Goal: Task Accomplishment & Management: Manage account settings

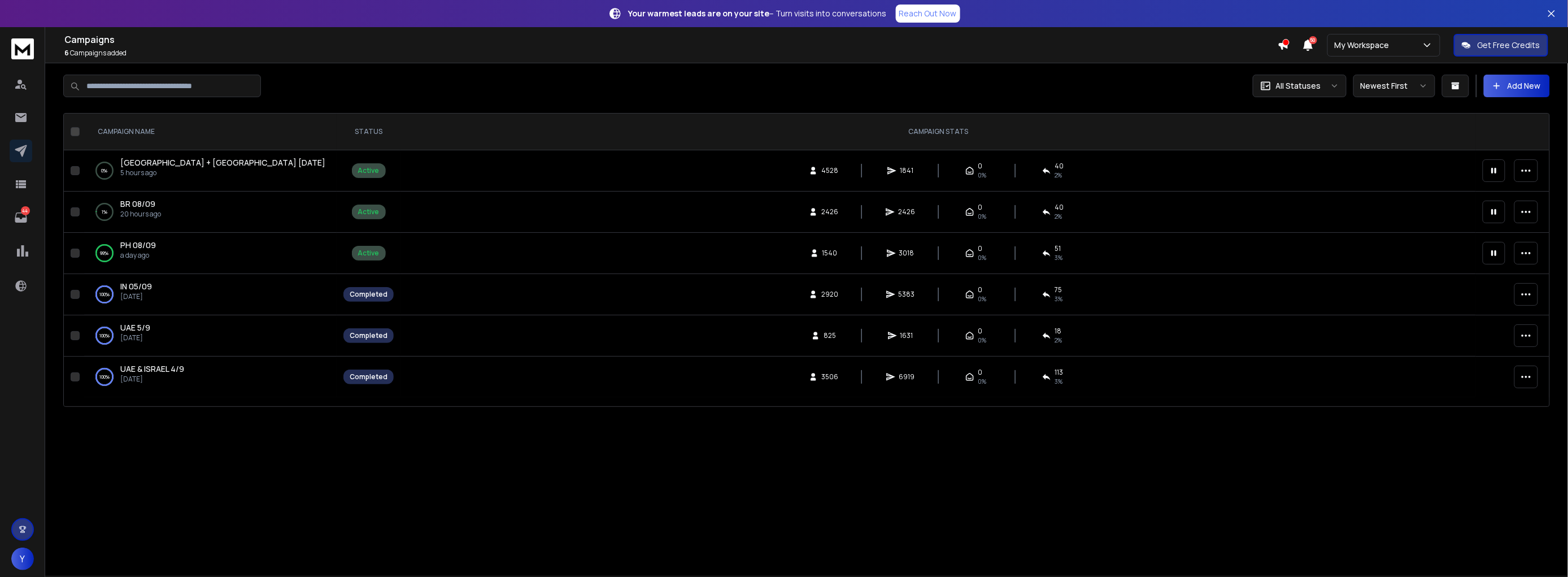
click at [1060, 475] on div "Campaigns 6 Campaigns Added All Statuses Newest First Add New CAMPAIGN NAME STA…" at bounding box center [807, 363] width 1487 height 577
click at [206, 464] on div "Campaigns 6 Campaigns Added All Statuses Newest First Add New CAMPAIGN NAME STA…" at bounding box center [807, 363] width 1487 height 577
click at [557, 486] on div "Campaigns 6 Campaigns Added All Statuses Newest First Add New CAMPAIGN NAME STA…" at bounding box center [807, 363] width 1487 height 577
click at [27, 121] on icon at bounding box center [21, 118] width 14 height 14
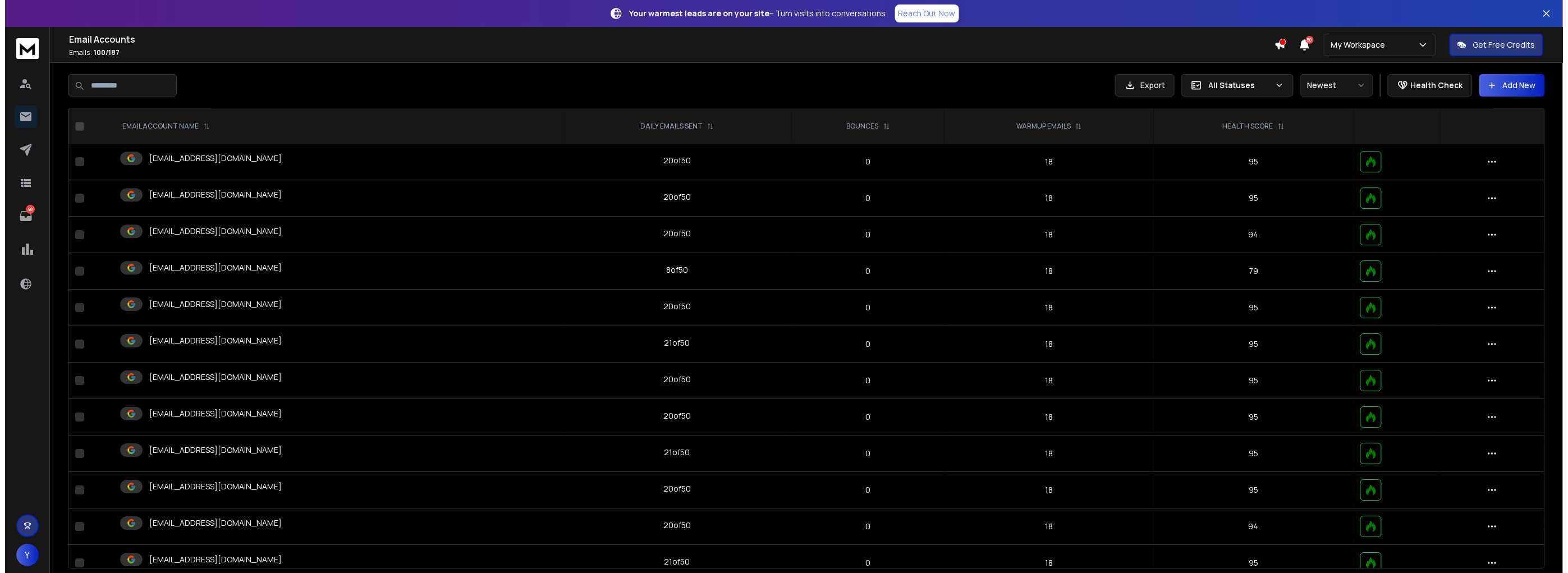
scroll to position [1865, 0]
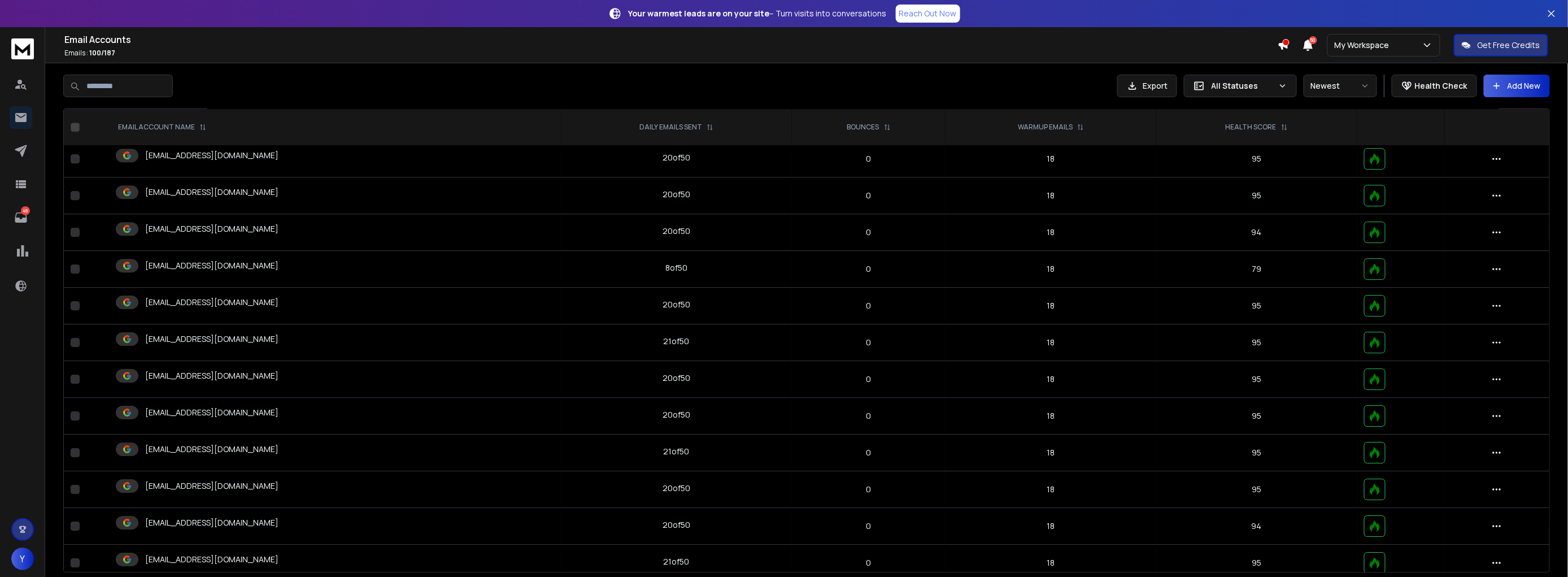
click at [561, 411] on td "[EMAIL_ADDRESS][DOMAIN_NAME]" at bounding box center [335, 416] width 452 height 37
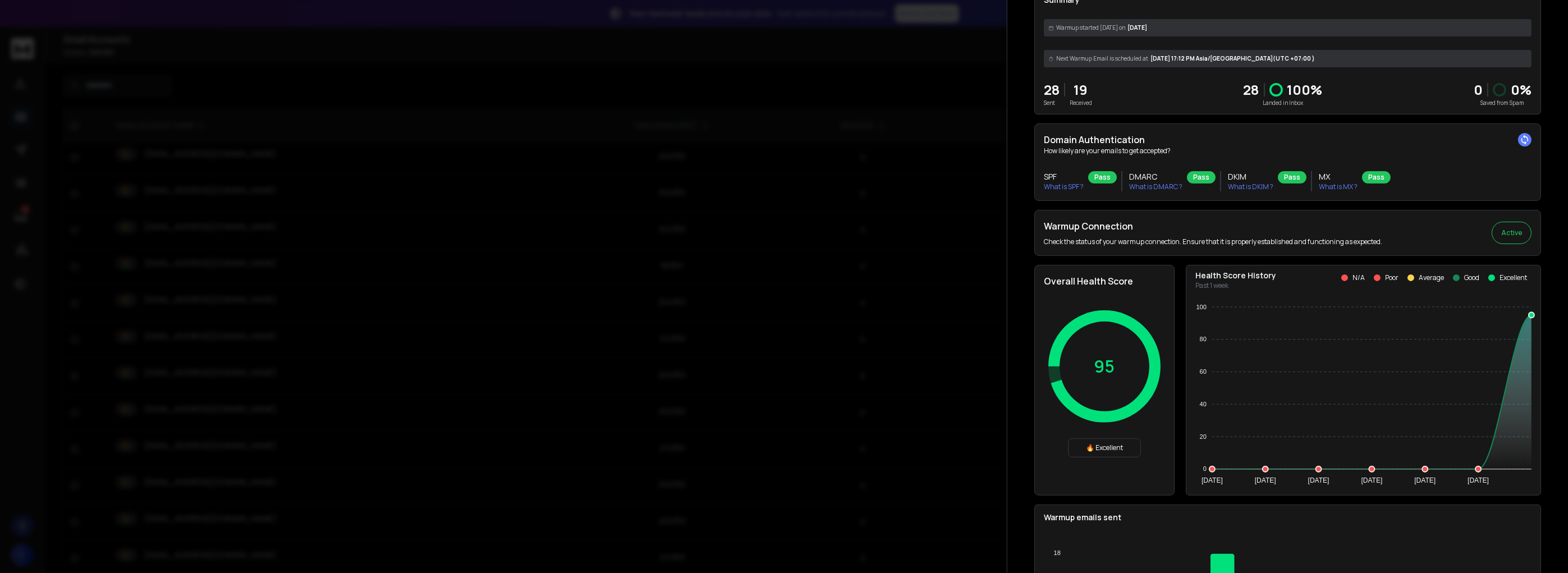
scroll to position [0, 0]
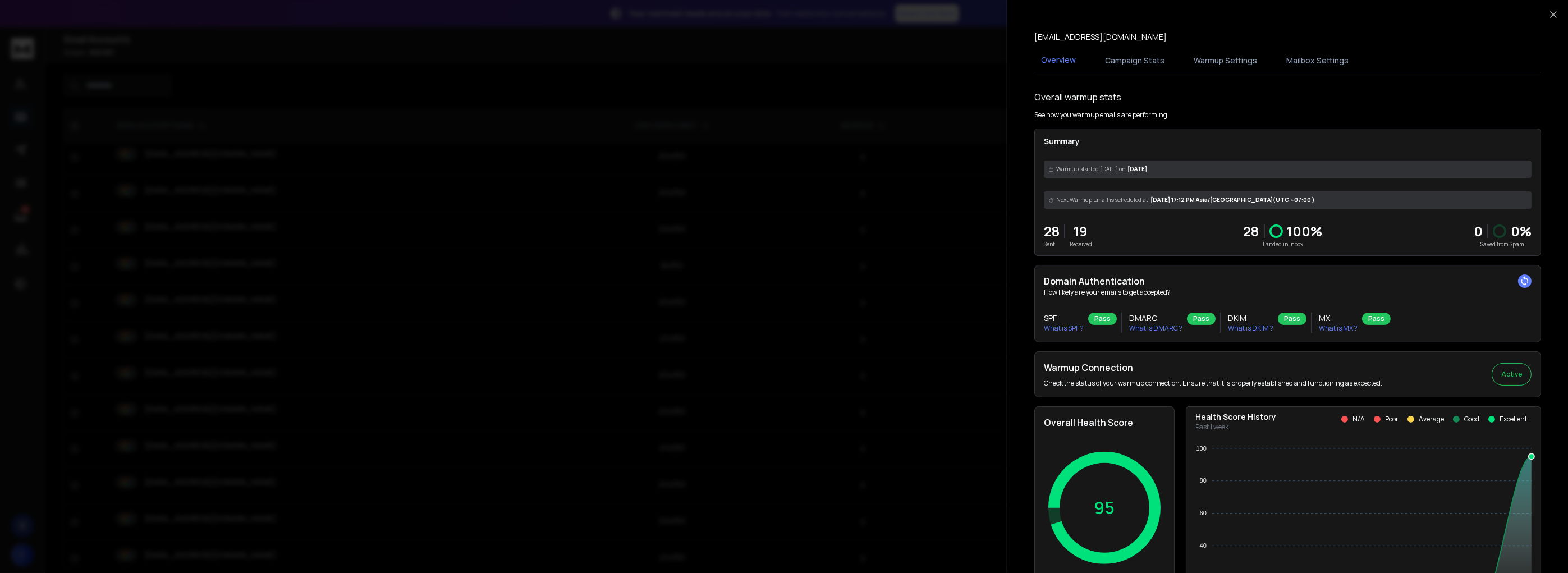
click at [784, 360] on div at bounding box center [784, 286] width 1568 height 573
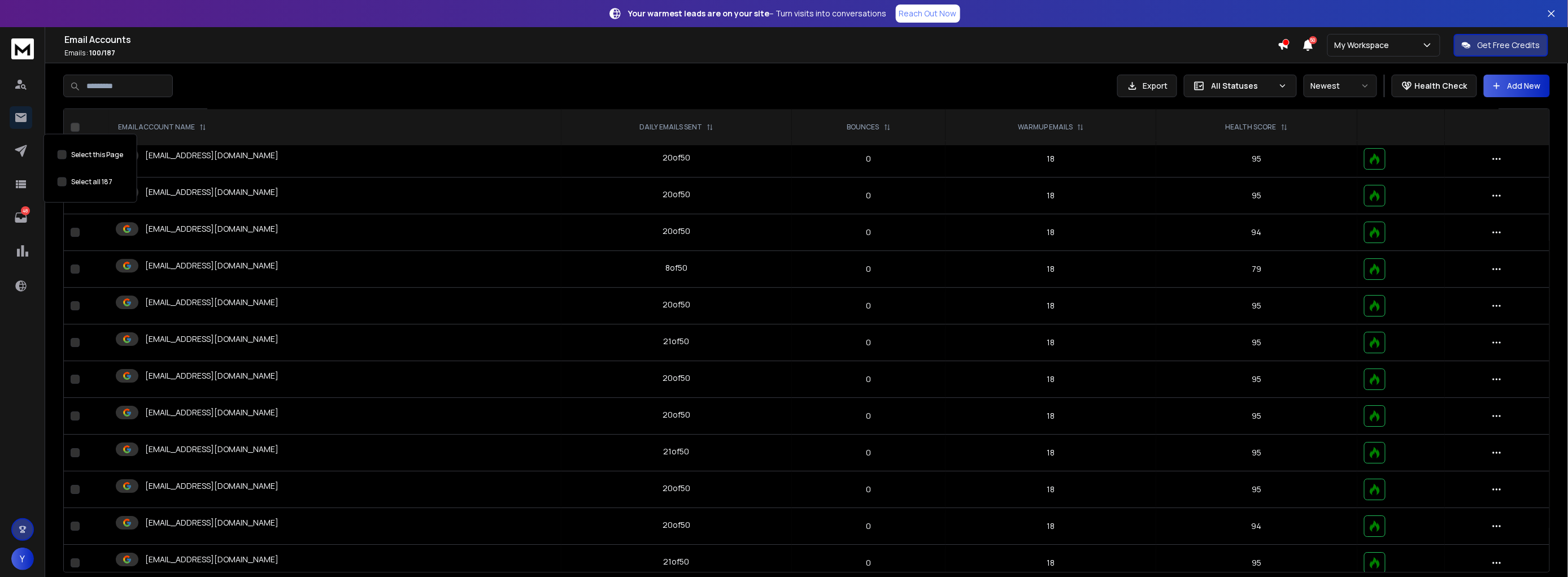
click at [62, 184] on button "Select this Page" at bounding box center [62, 182] width 9 height 9
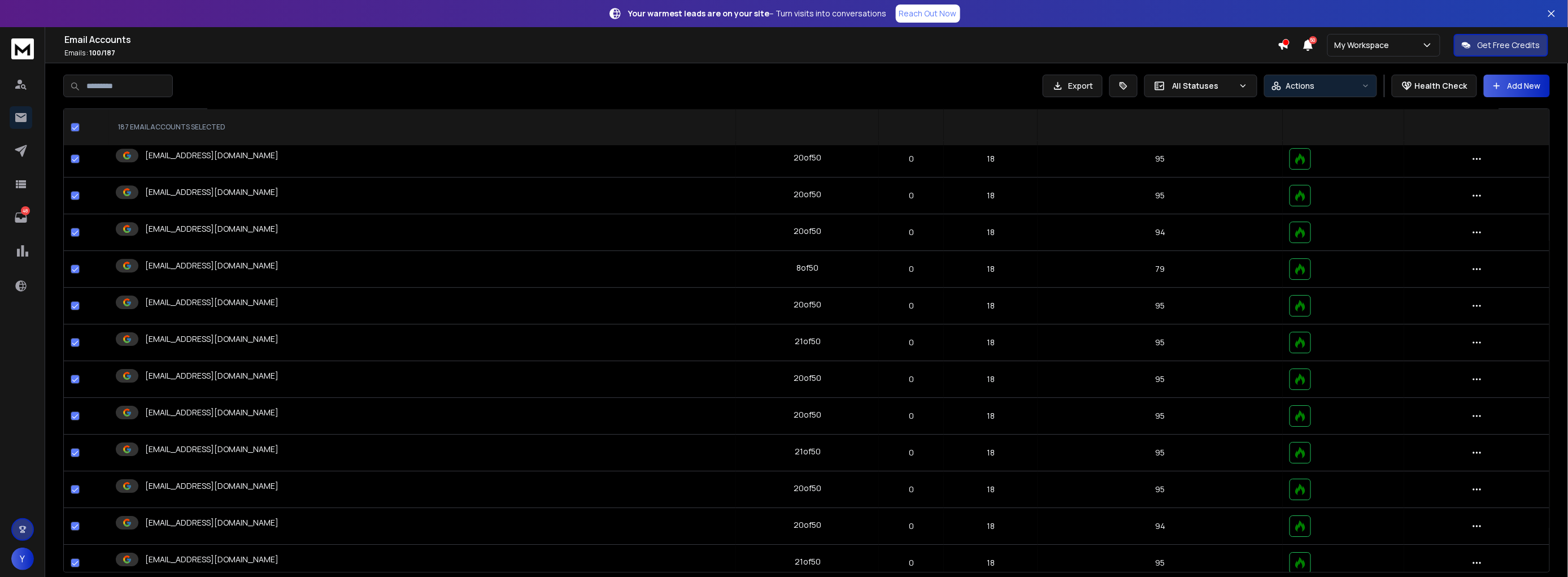
click at [1320, 84] on div "Actions" at bounding box center [1314, 86] width 86 height 11
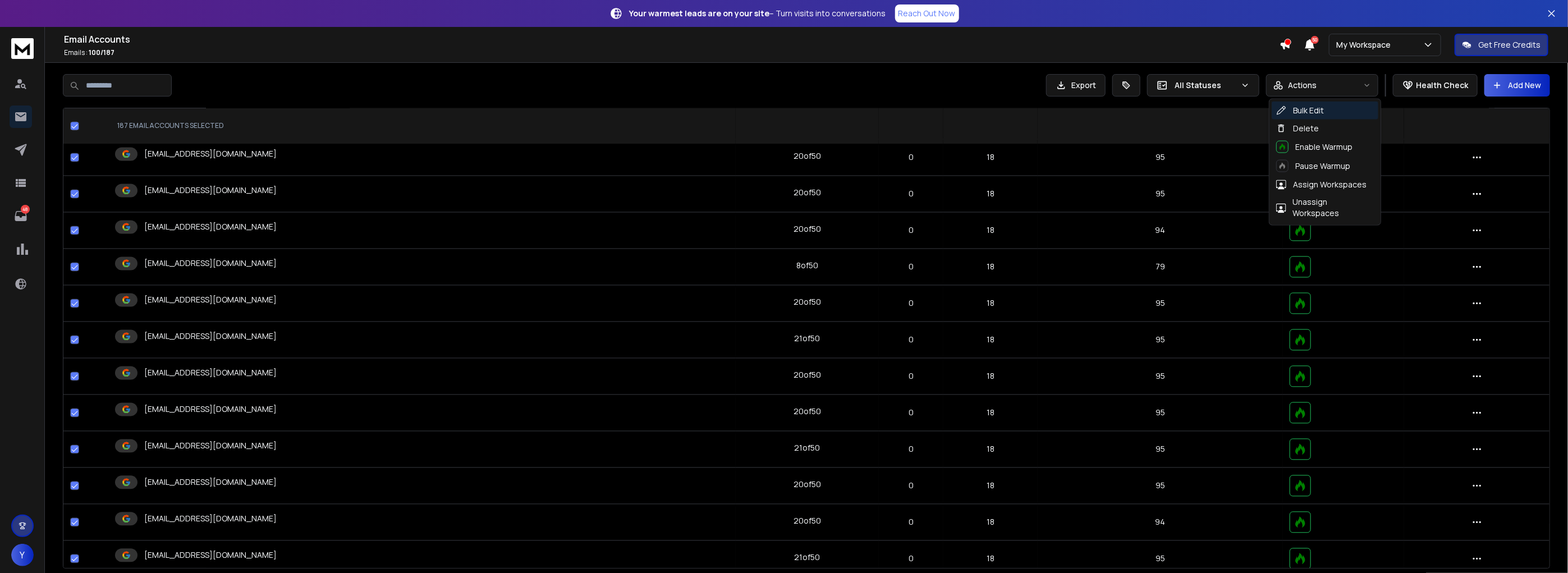
click at [1318, 114] on div "Bulk Edit" at bounding box center [1300, 110] width 48 height 11
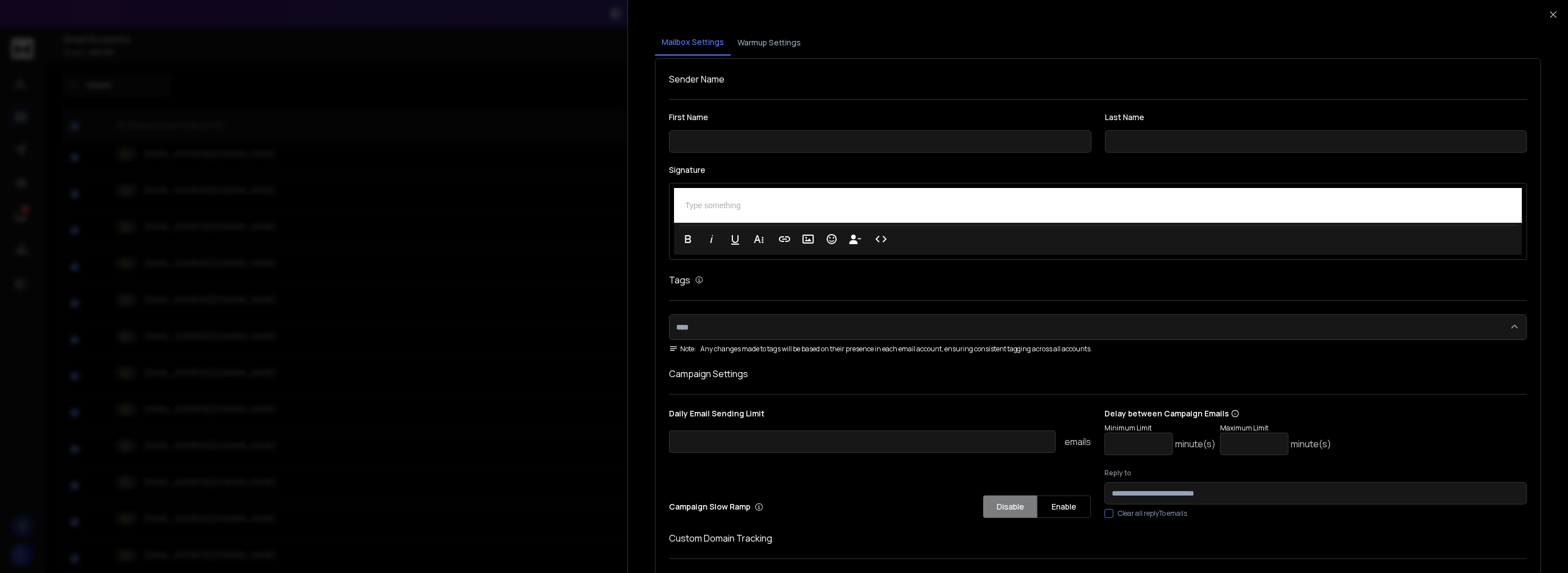
click at [782, 46] on button "Warmup Settings" at bounding box center [769, 42] width 77 height 24
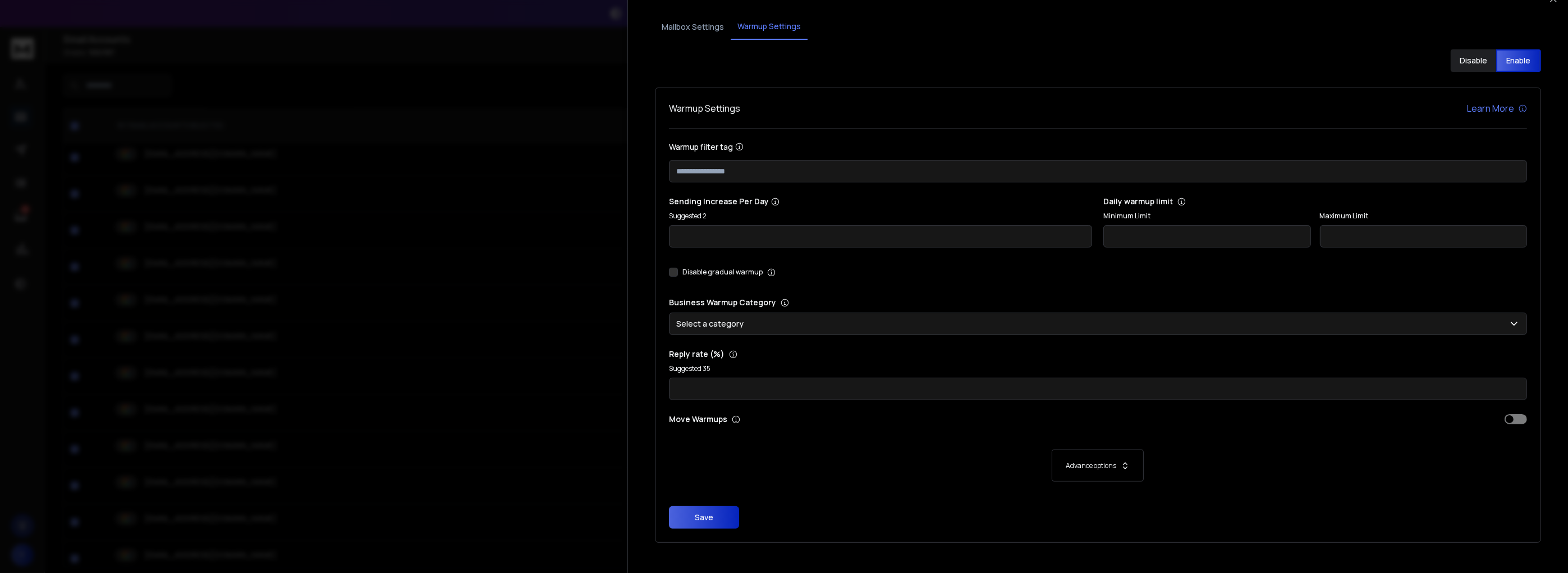
scroll to position [17, 0]
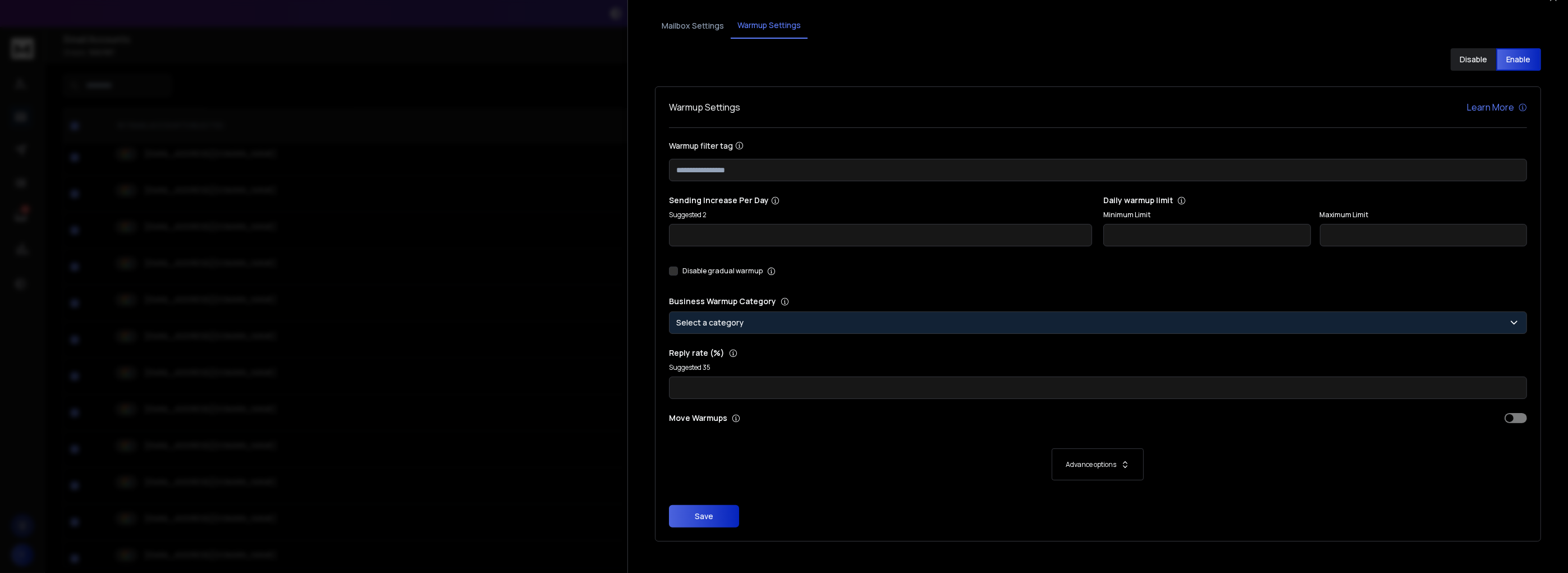
click at [760, 324] on div "Select a category" at bounding box center [1098, 323] width 844 height 11
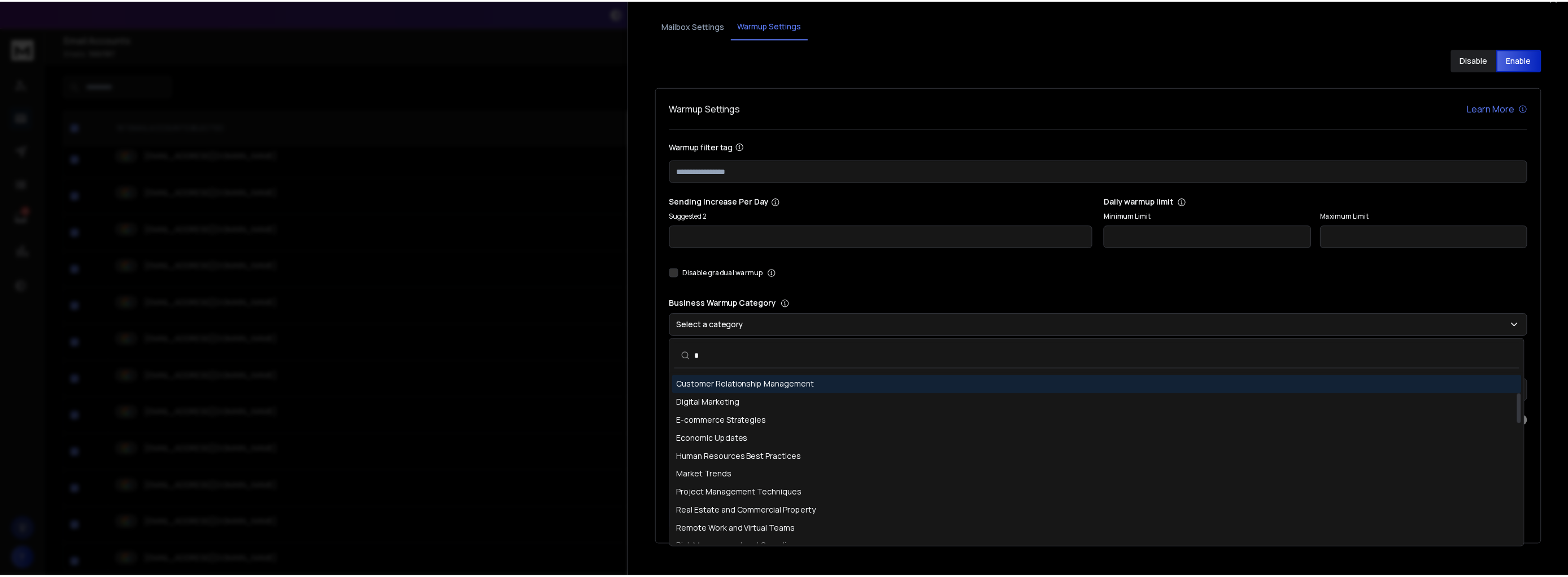
scroll to position [102, 0]
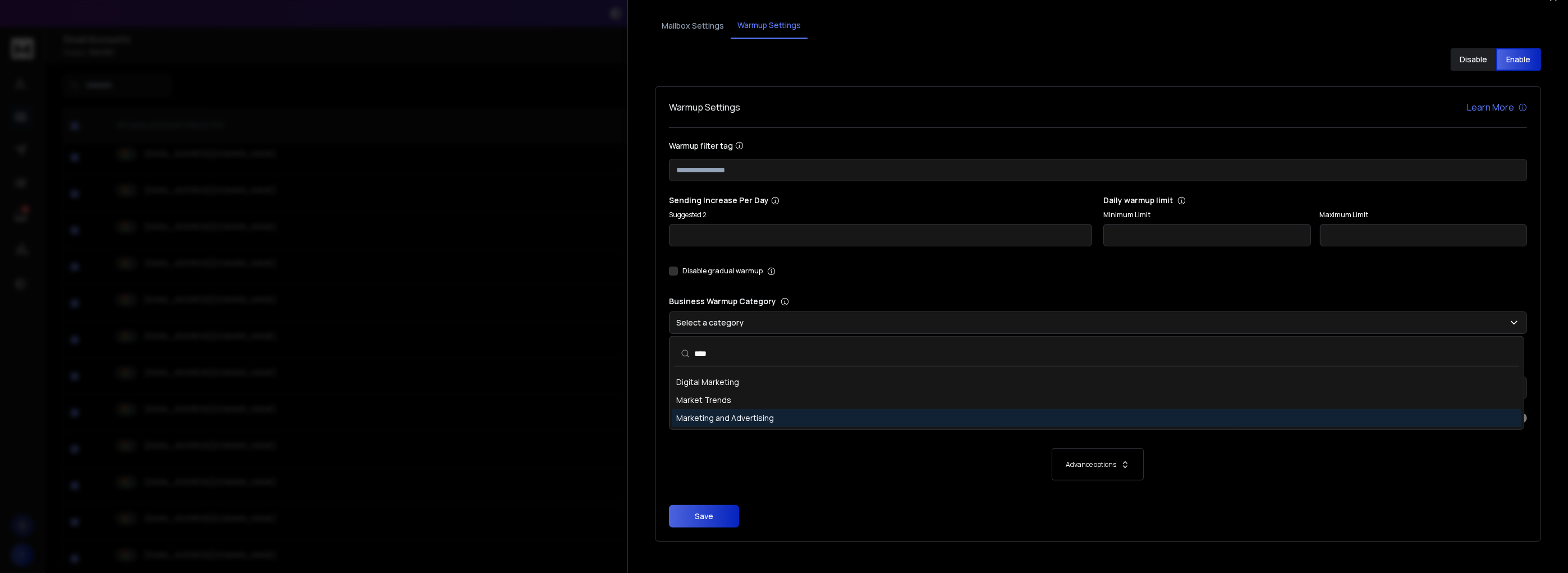
type input "****"
click at [735, 422] on span "Marketing and Advertising" at bounding box center [724, 418] width 97 height 11
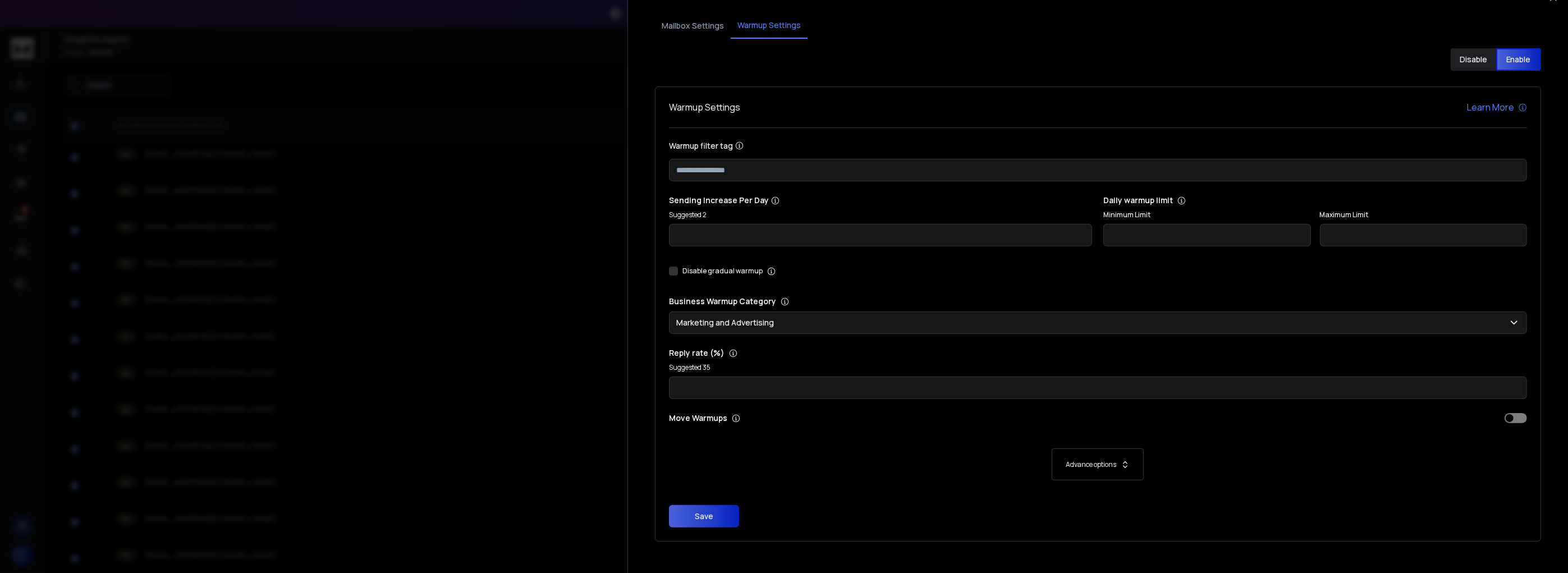
click at [705, 513] on button "Save" at bounding box center [704, 516] width 70 height 23
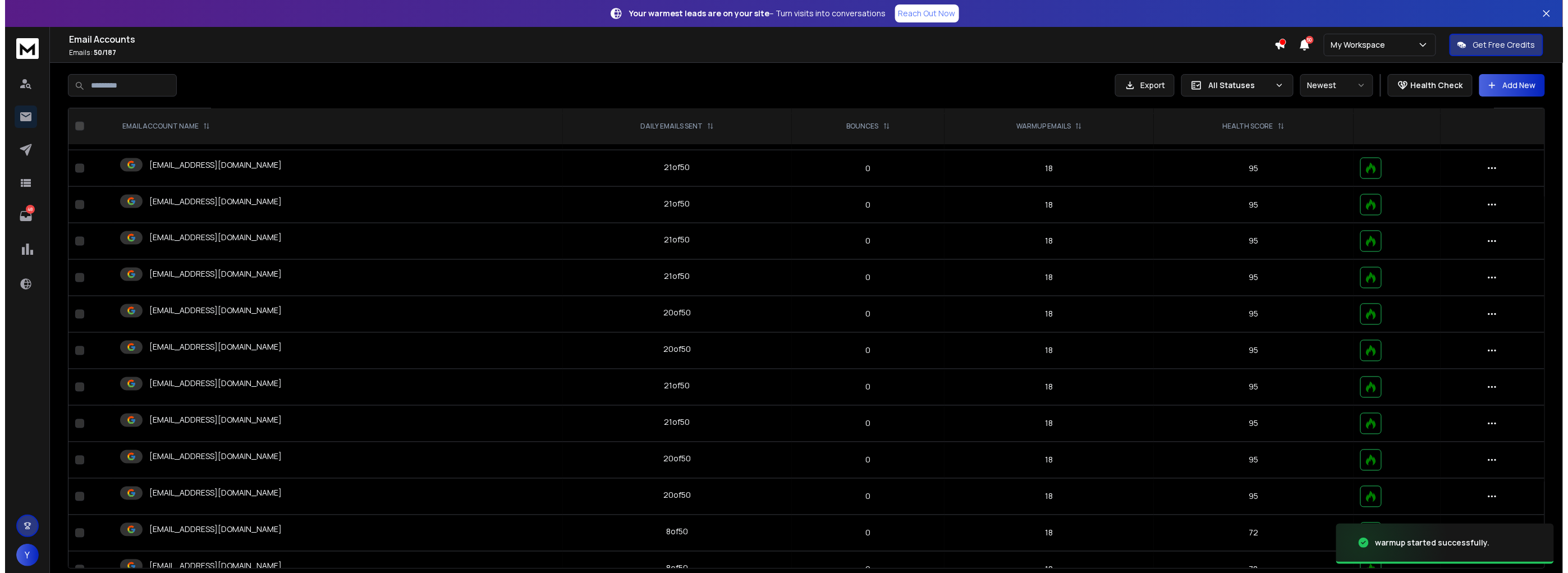
scroll to position [993, 0]
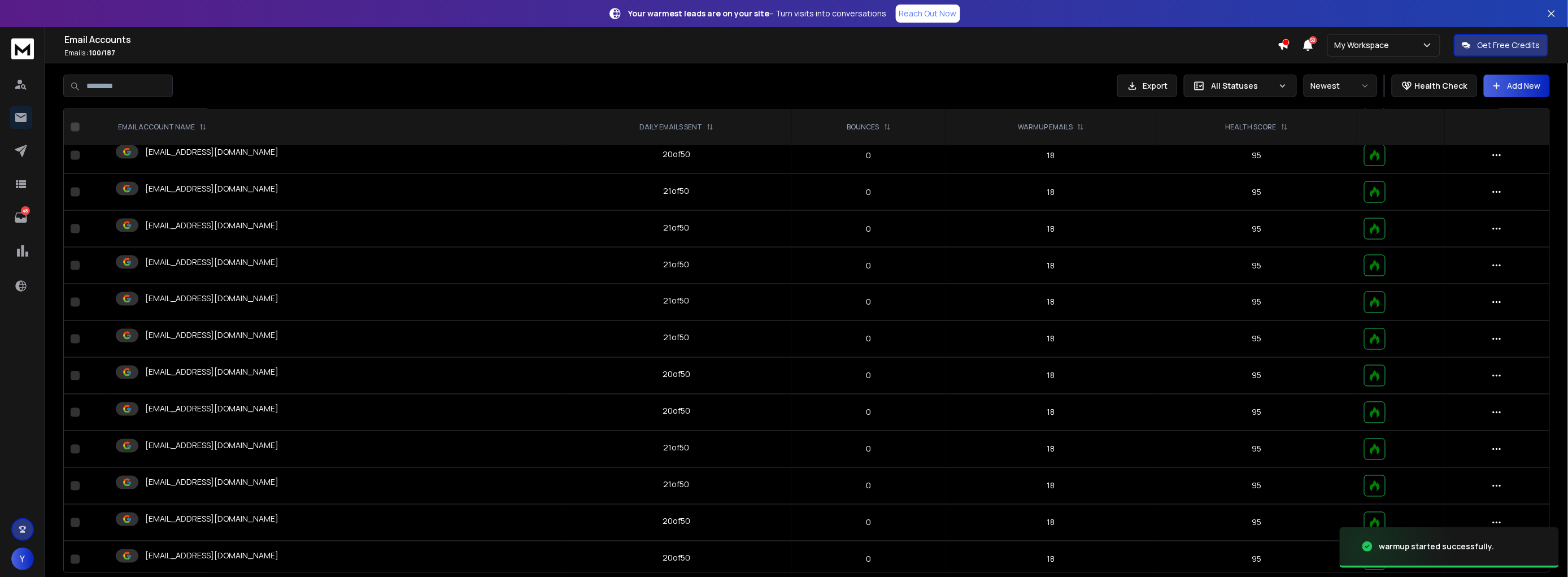
click at [946, 395] on td "0" at bounding box center [869, 376] width 154 height 37
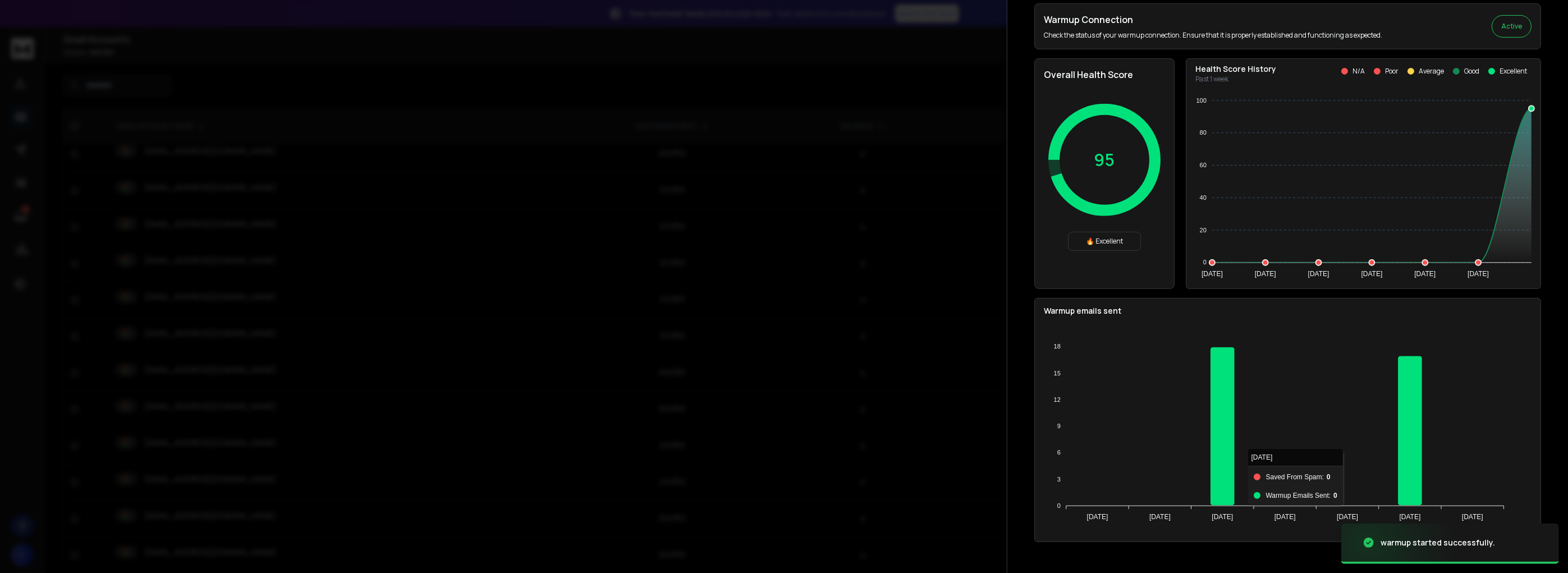
scroll to position [349, 0]
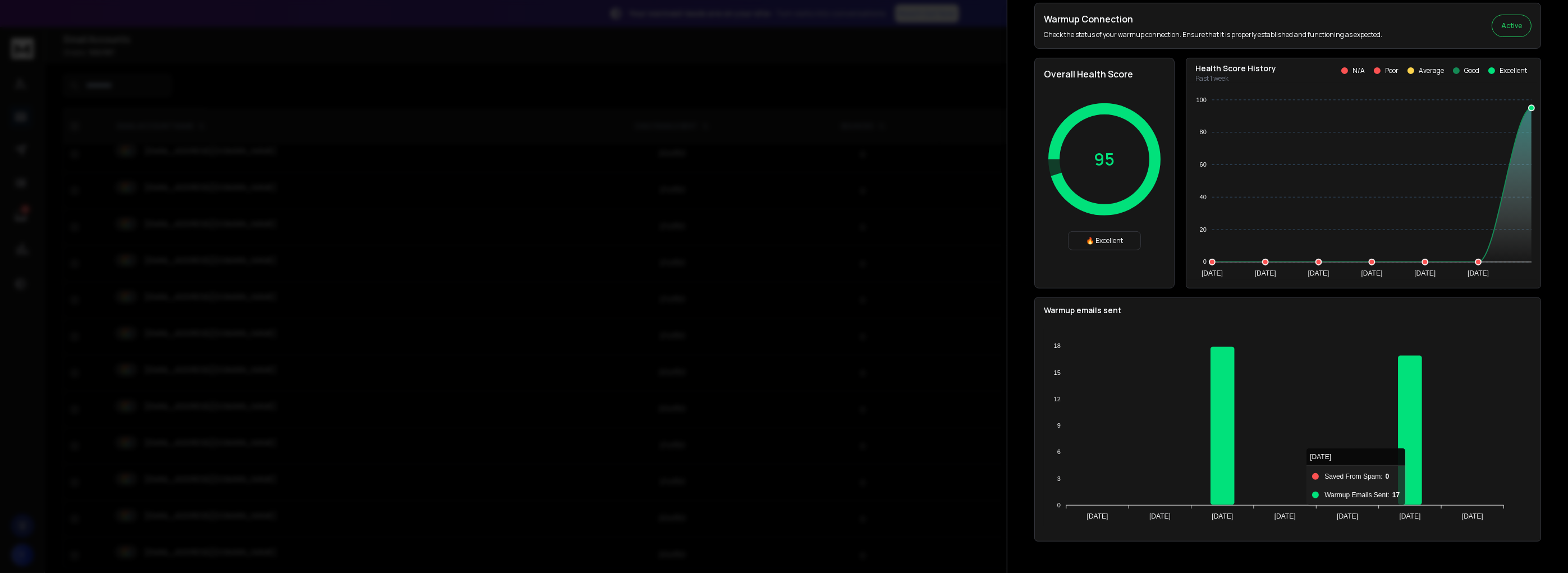
click at [822, 406] on div at bounding box center [784, 286] width 1568 height 573
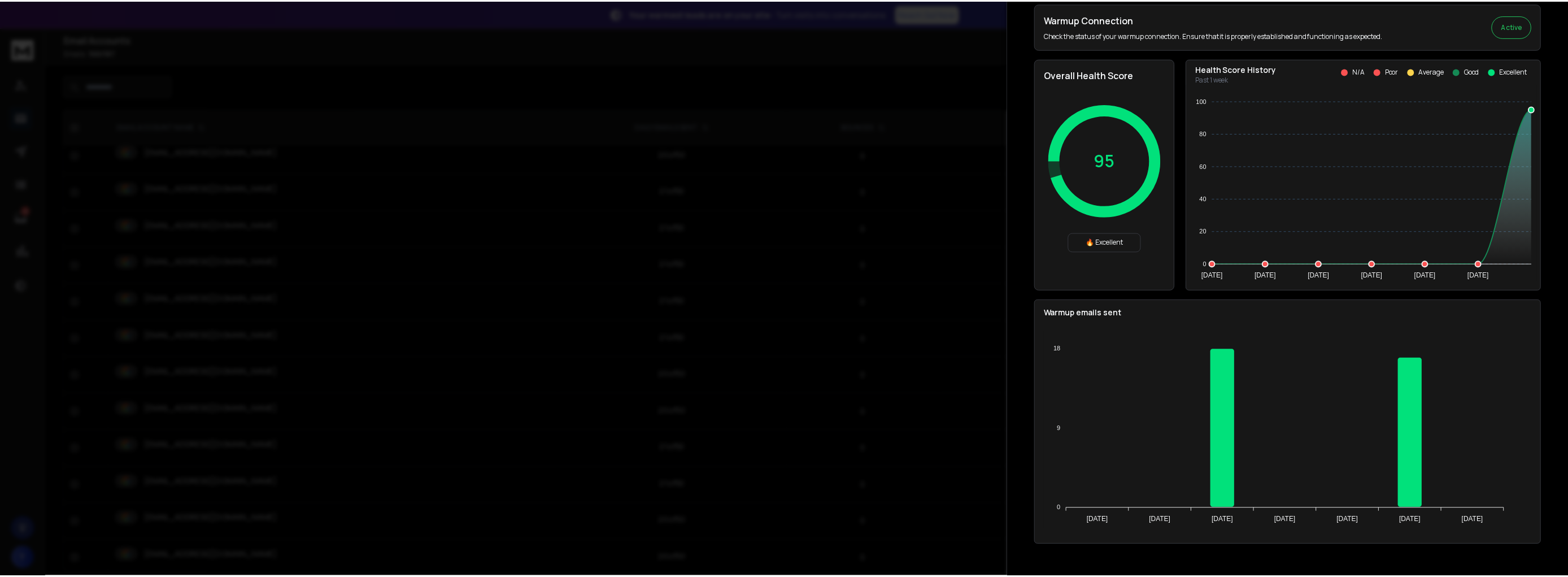
scroll to position [320, 0]
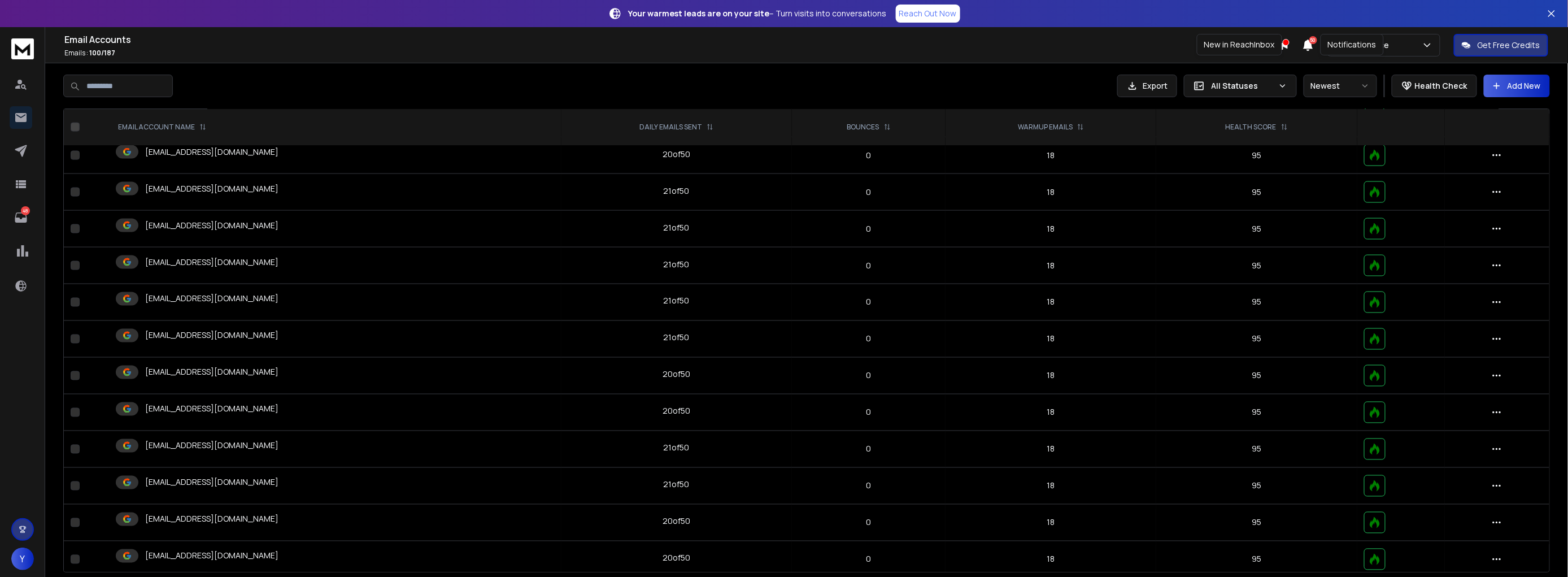
click at [1312, 40] on icon at bounding box center [1309, 45] width 11 height 11
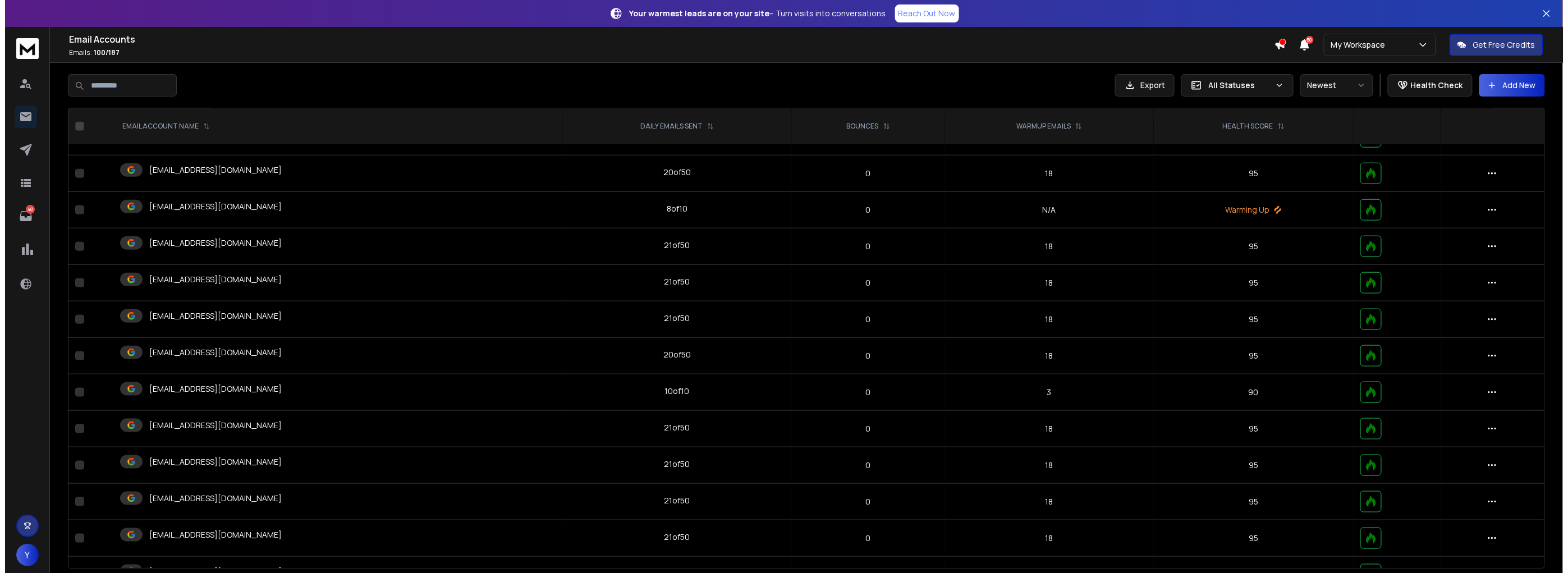
scroll to position [3255, 0]
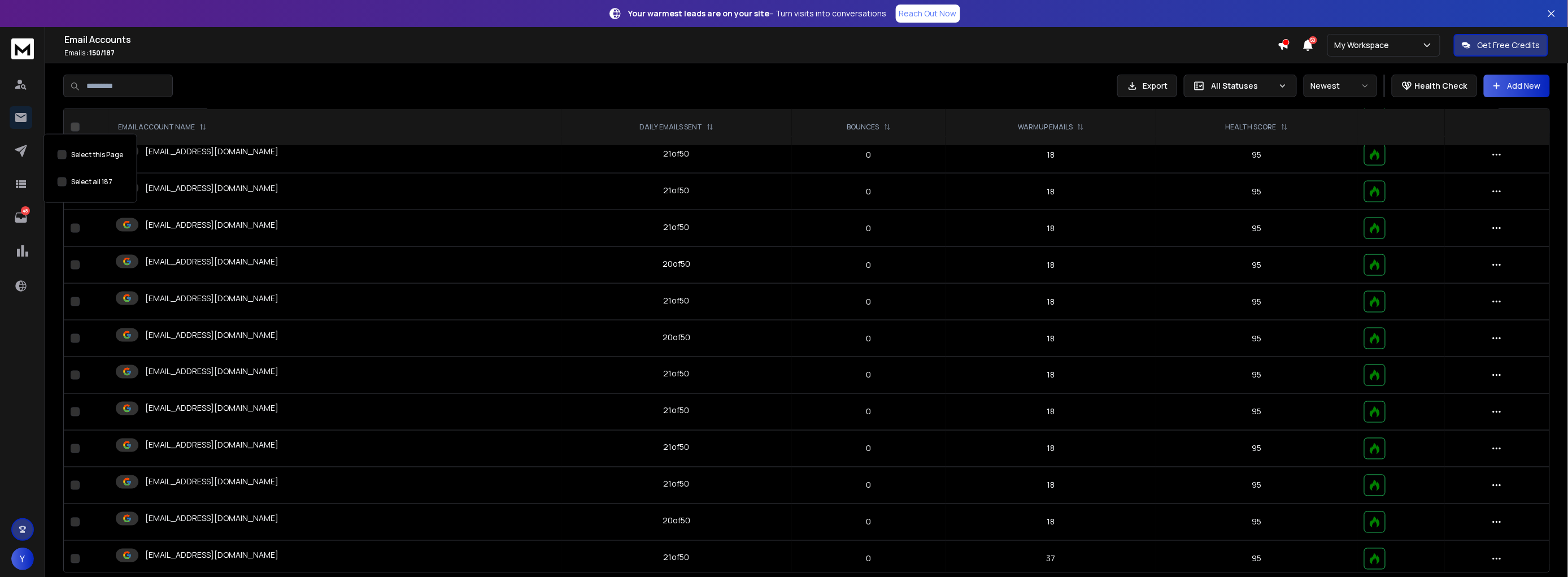
click at [850, 490] on p "0" at bounding box center [869, 485] width 141 height 11
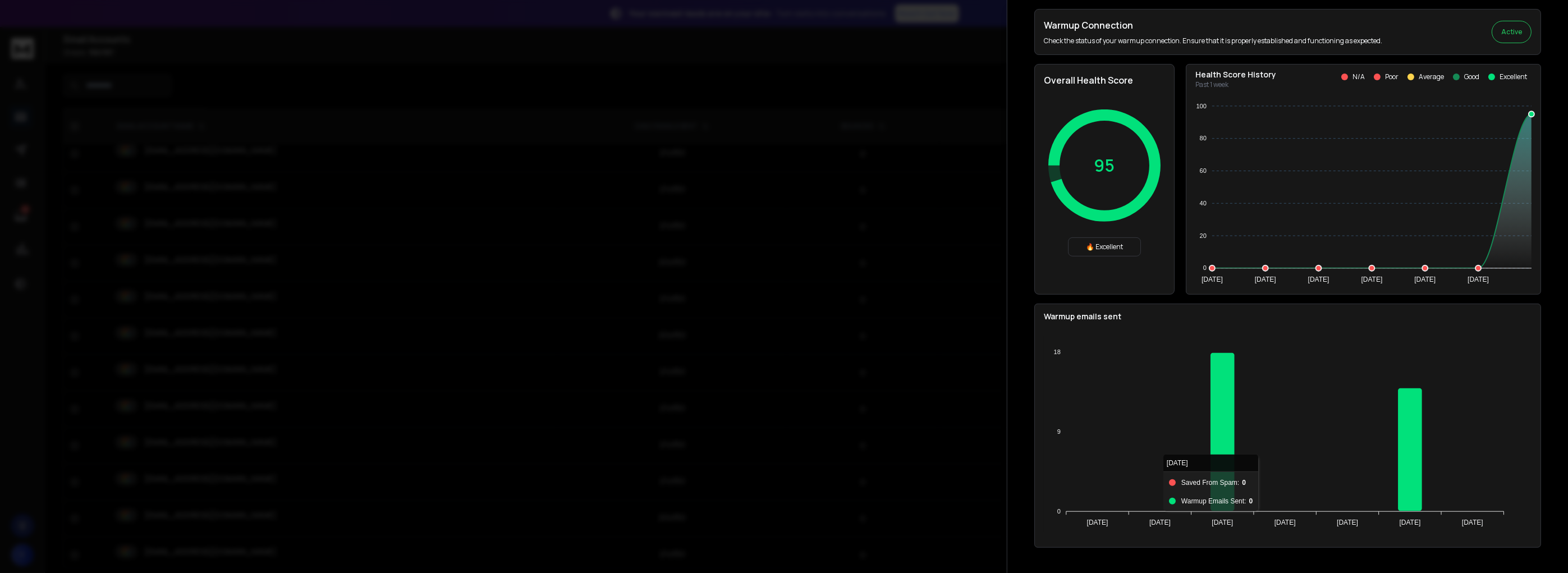
scroll to position [343, 0]
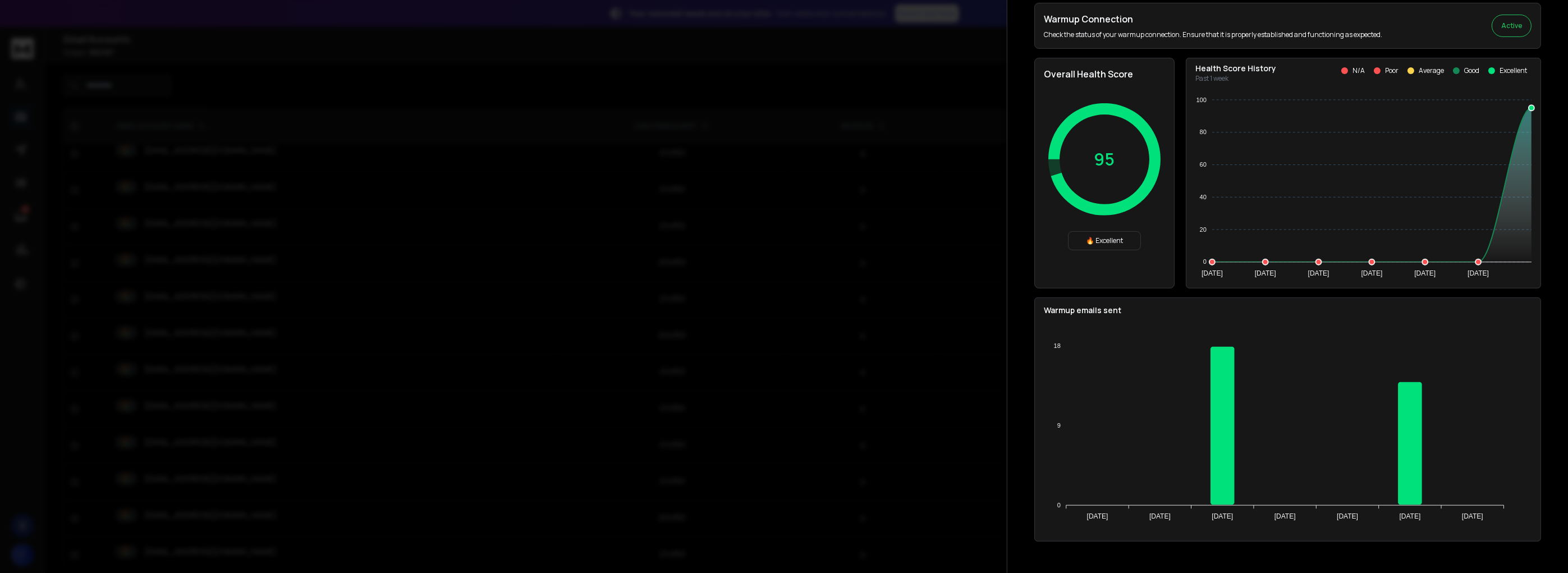
click at [744, 380] on div at bounding box center [784, 286] width 1568 height 573
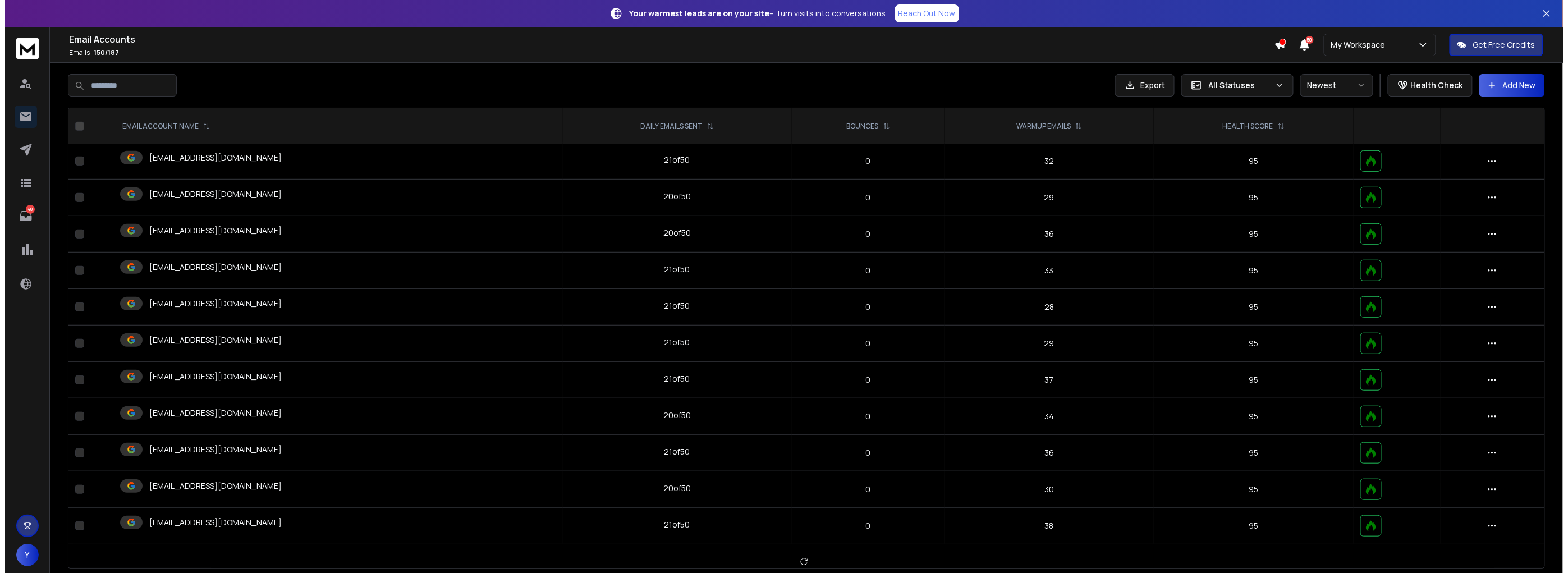
scroll to position [5081, 0]
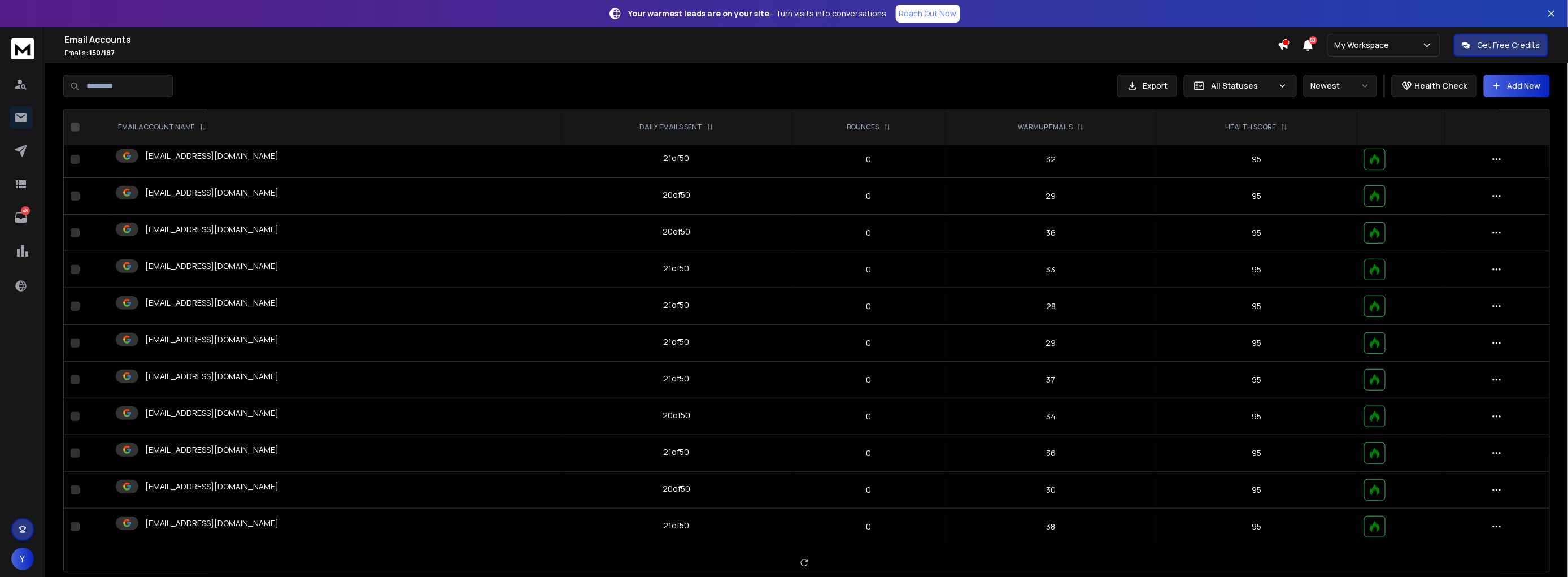
click at [792, 383] on td "21 of 50" at bounding box center [677, 377] width 231 height 30
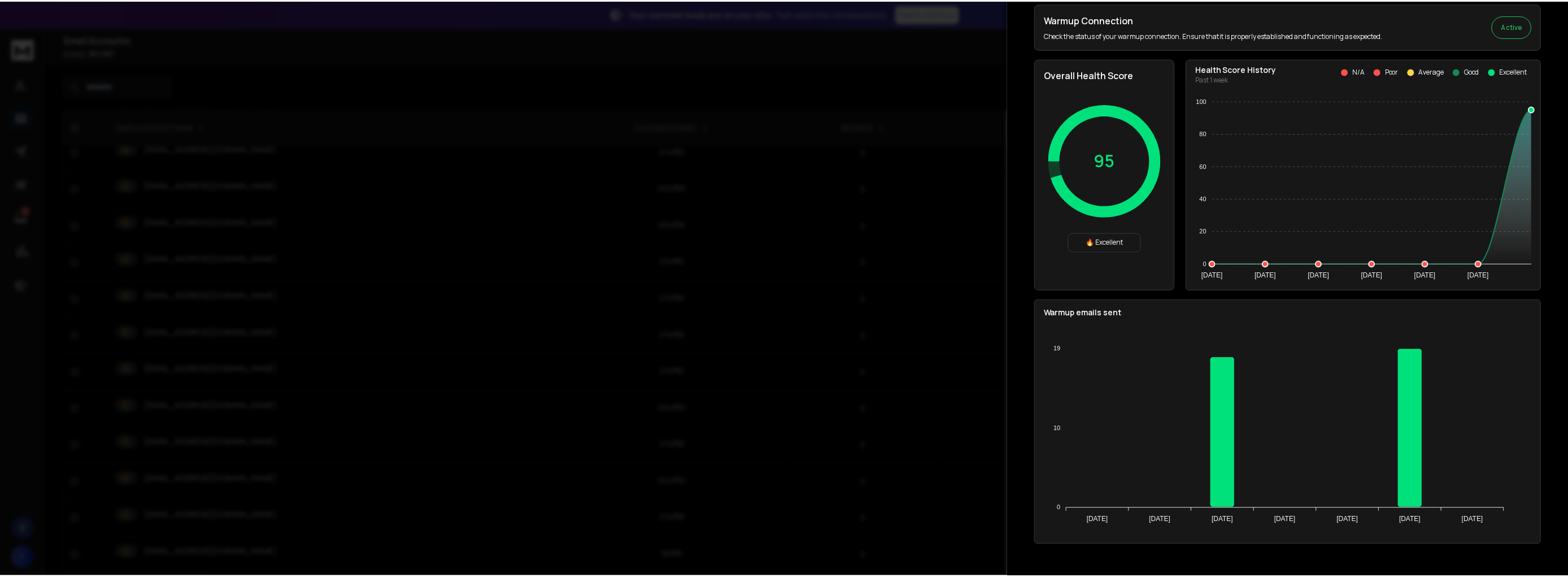
scroll to position [320, 0]
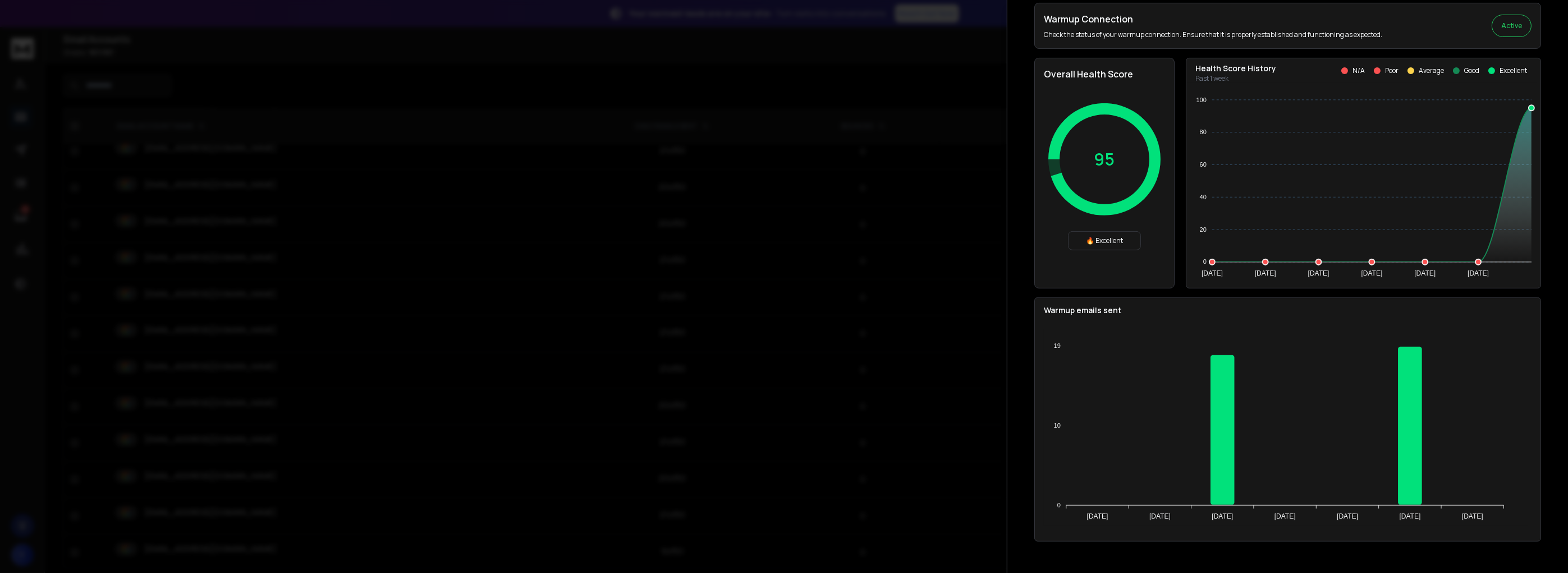
click at [748, 382] on div at bounding box center [784, 286] width 1568 height 573
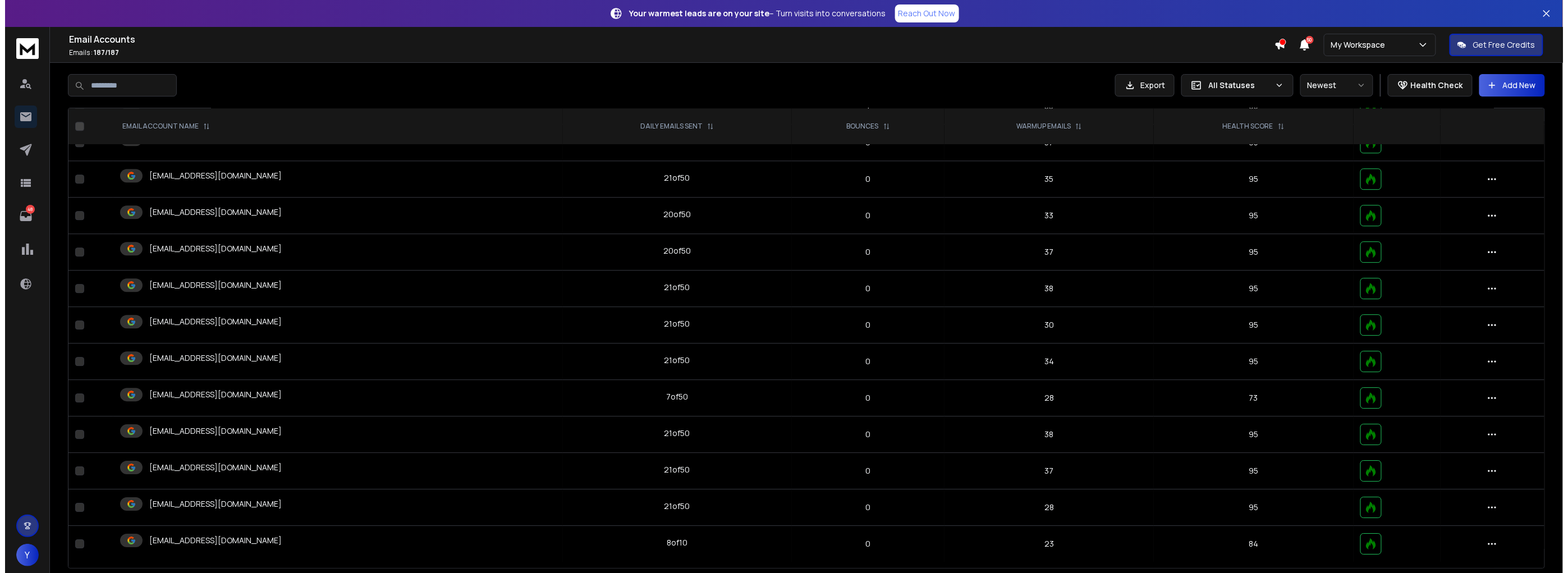
scroll to position [6414, 0]
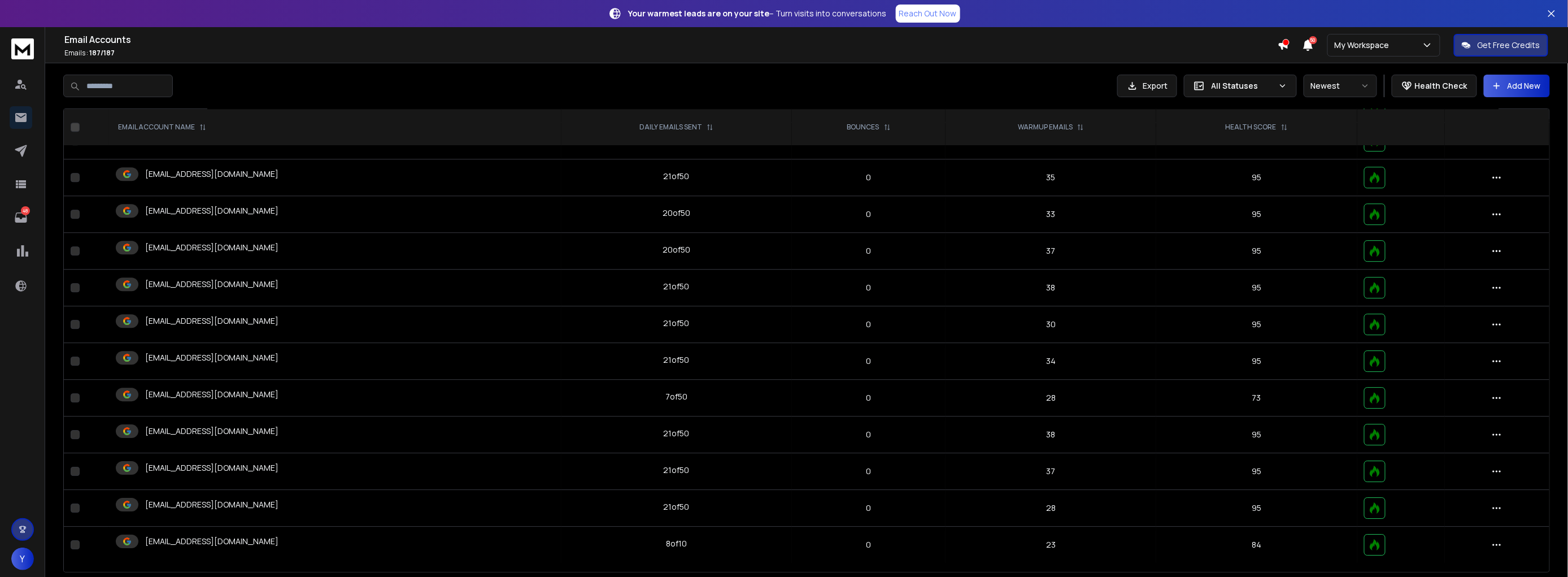
click at [782, 396] on td "7 of 50" at bounding box center [677, 395] width 231 height 30
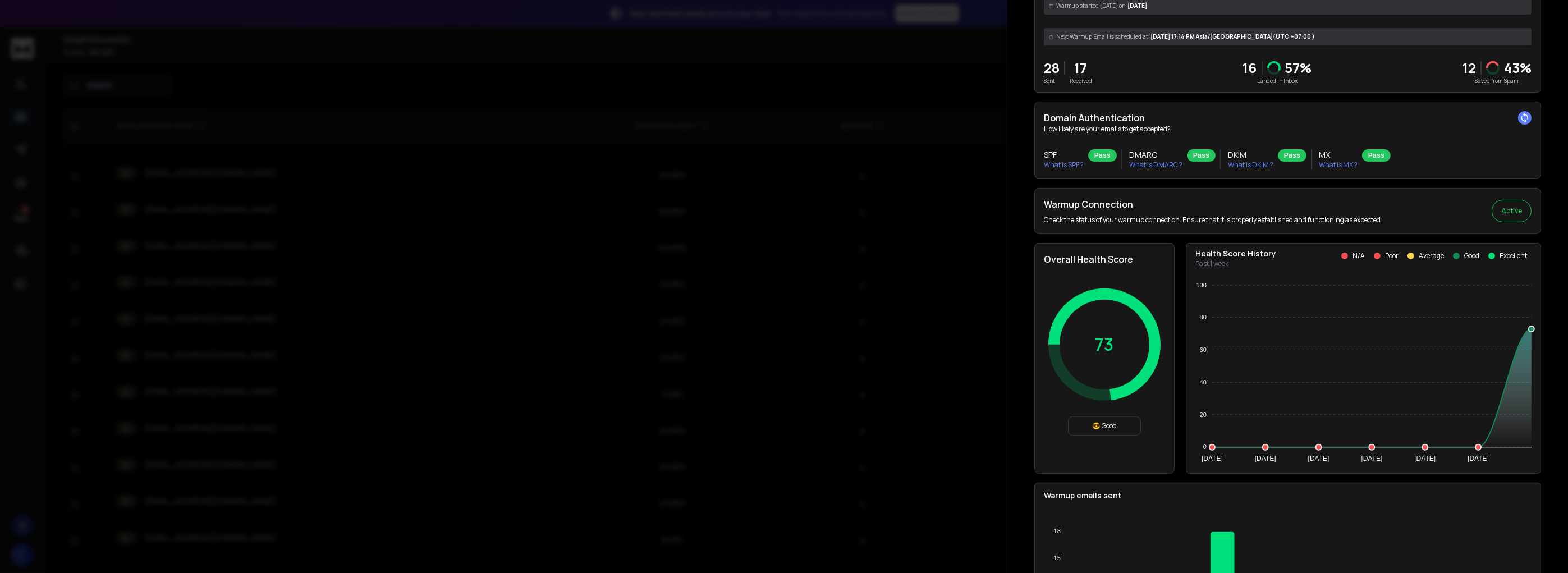
scroll to position [318, 0]
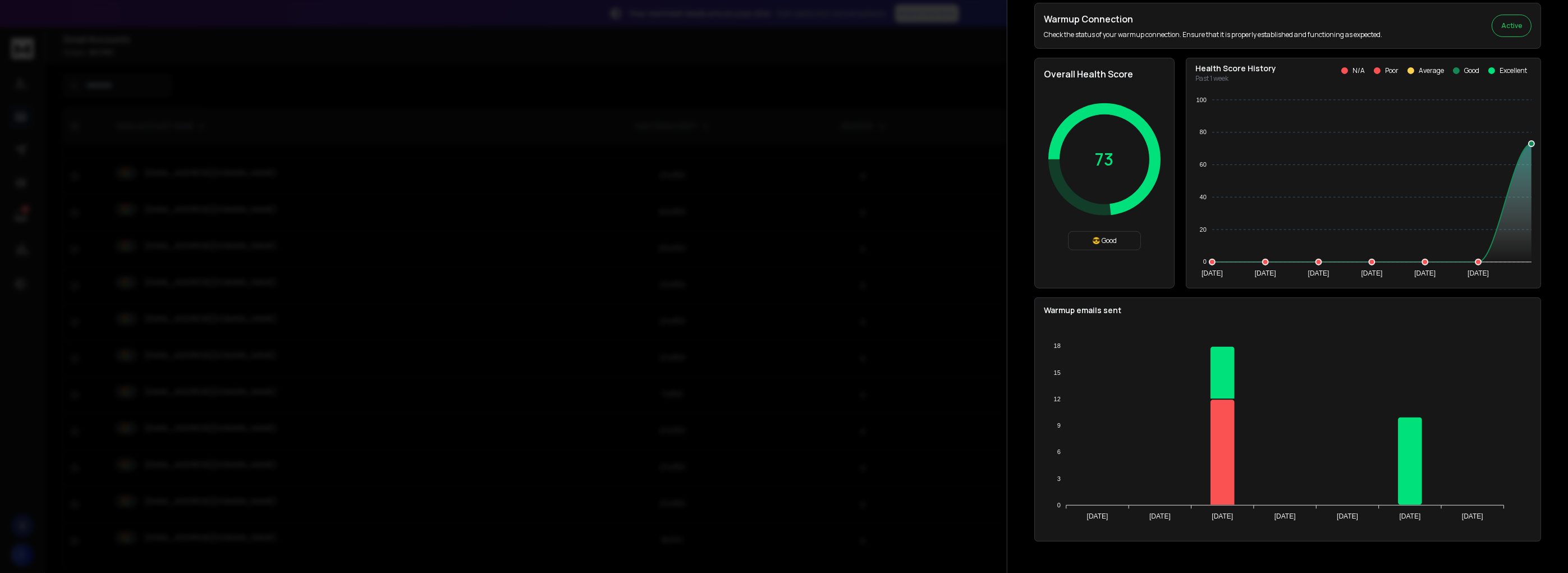
click at [895, 450] on div at bounding box center [784, 286] width 1568 height 573
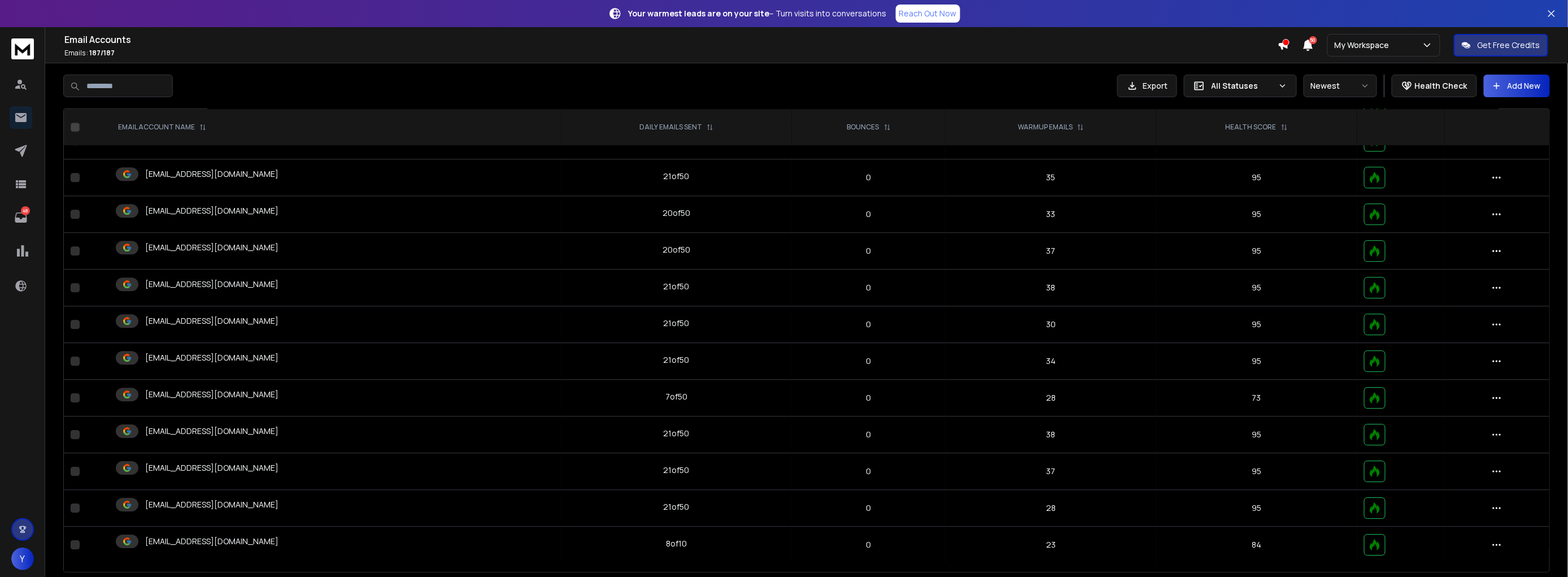
click at [792, 398] on td "7 of 50" at bounding box center [677, 395] width 231 height 30
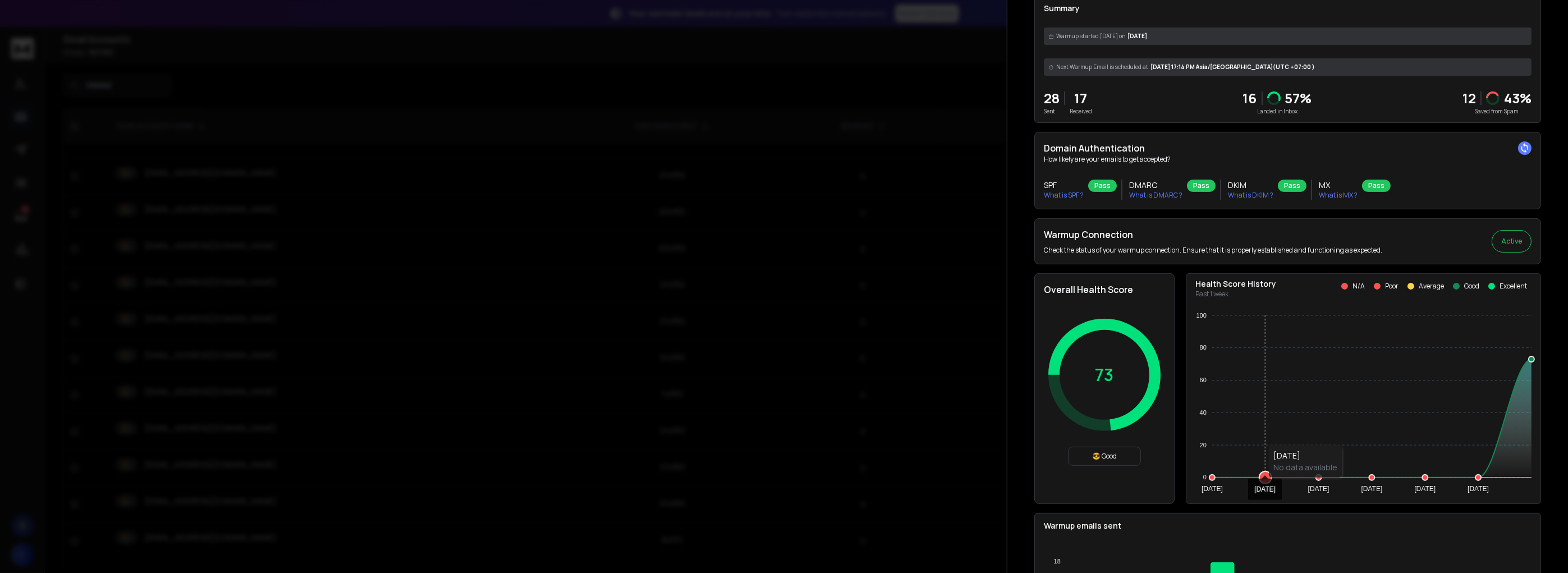
scroll to position [349, 0]
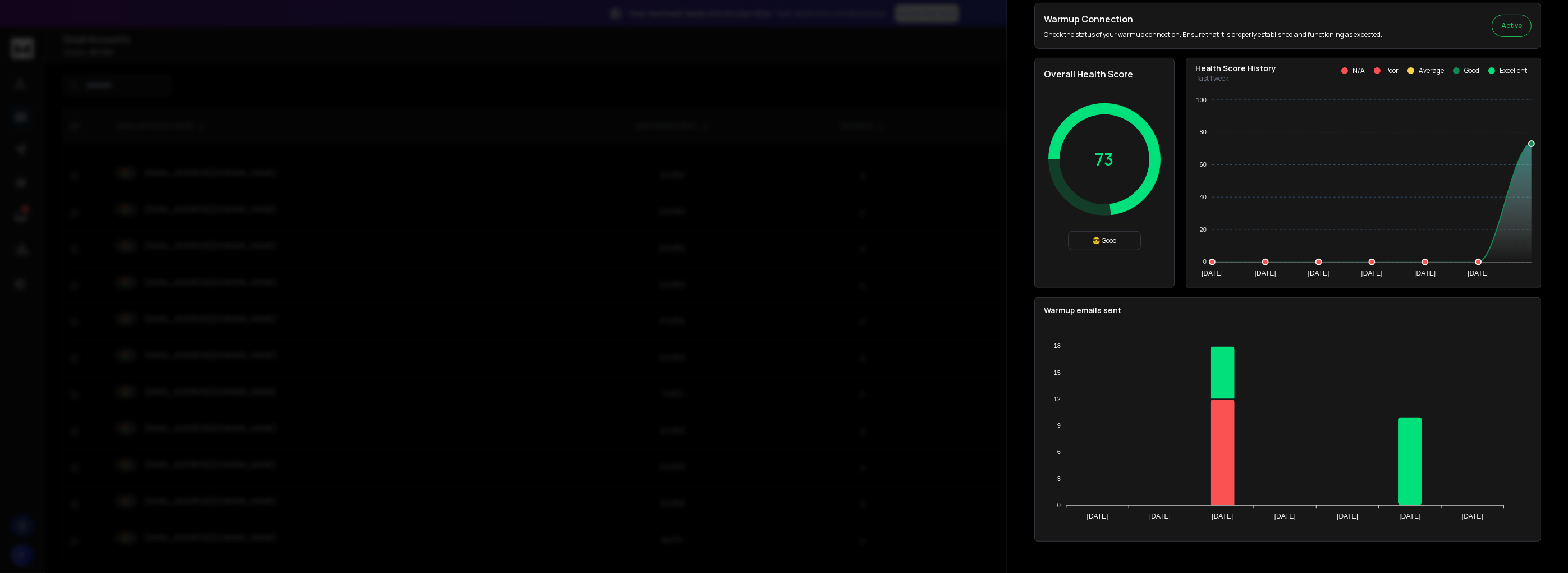
click at [942, 266] on div at bounding box center [784, 286] width 1568 height 573
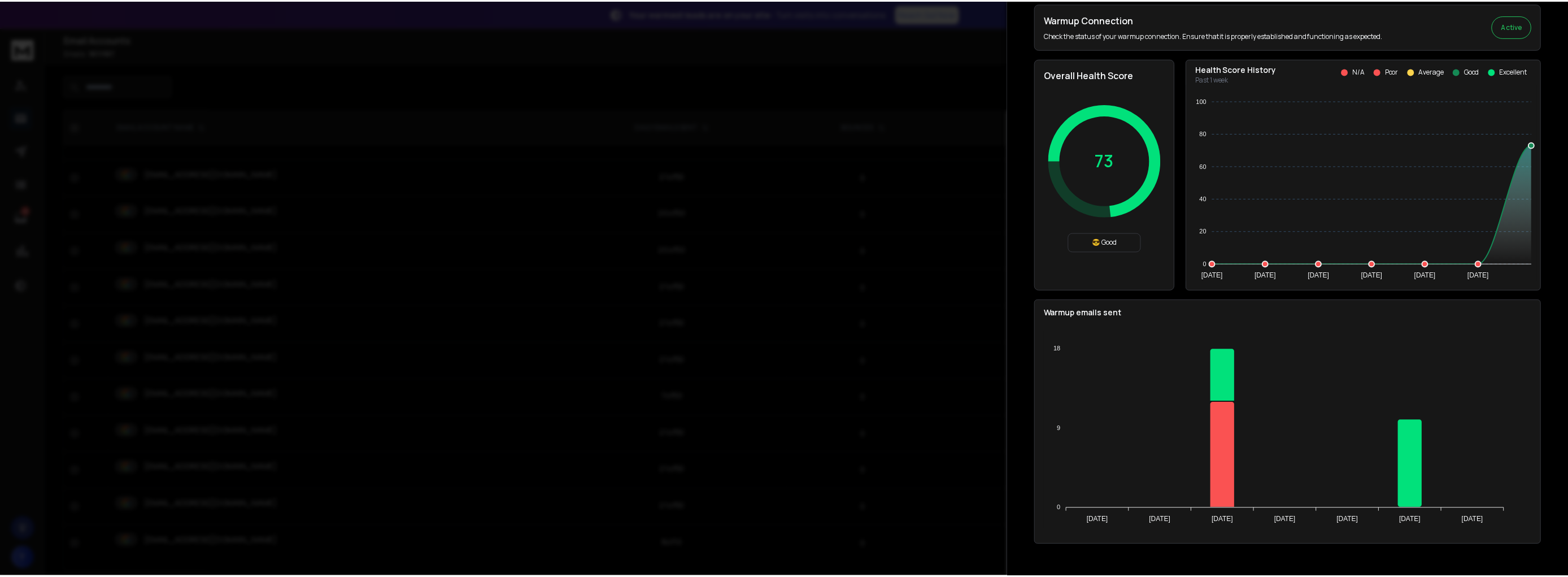
scroll to position [320, 0]
